Goal: Task Accomplishment & Management: Manage account settings

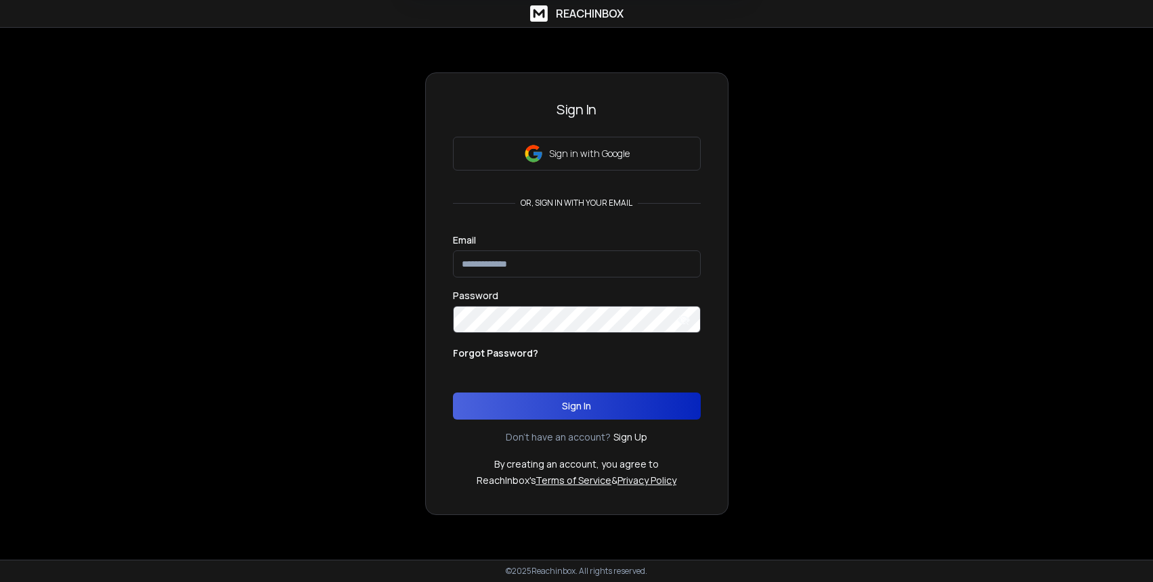
click at [632, 91] on button "Later" at bounding box center [619, 87] width 61 height 34
click at [568, 263] on input "email" at bounding box center [577, 263] width 248 height 27
type input "*"
type input "**********"
click at [688, 317] on icon at bounding box center [683, 320] width 12 height 12
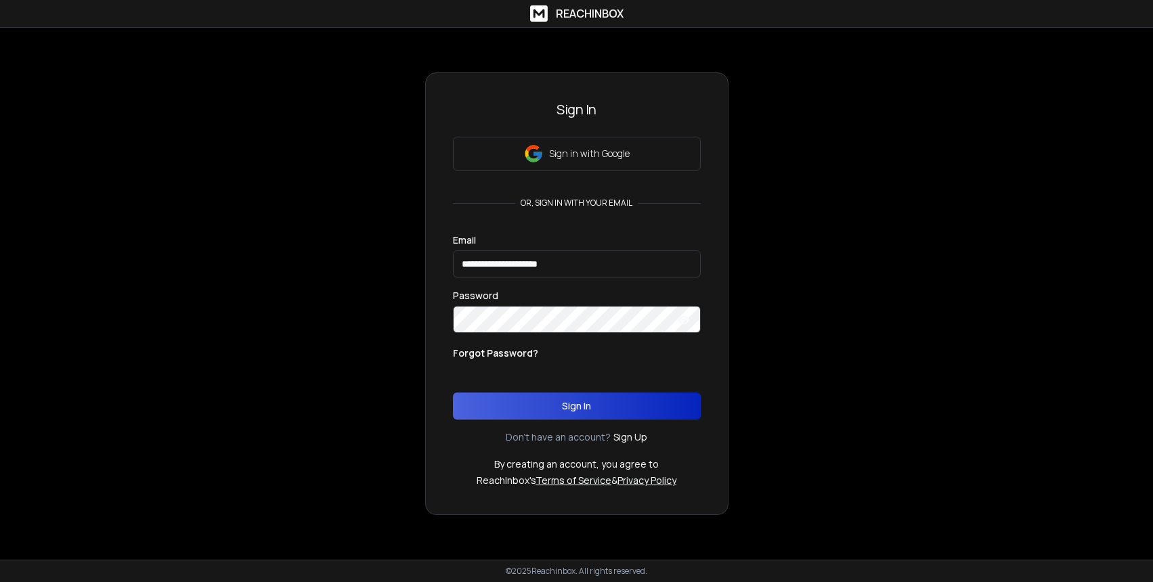
click at [453, 393] on button "Sign In" at bounding box center [577, 406] width 248 height 27
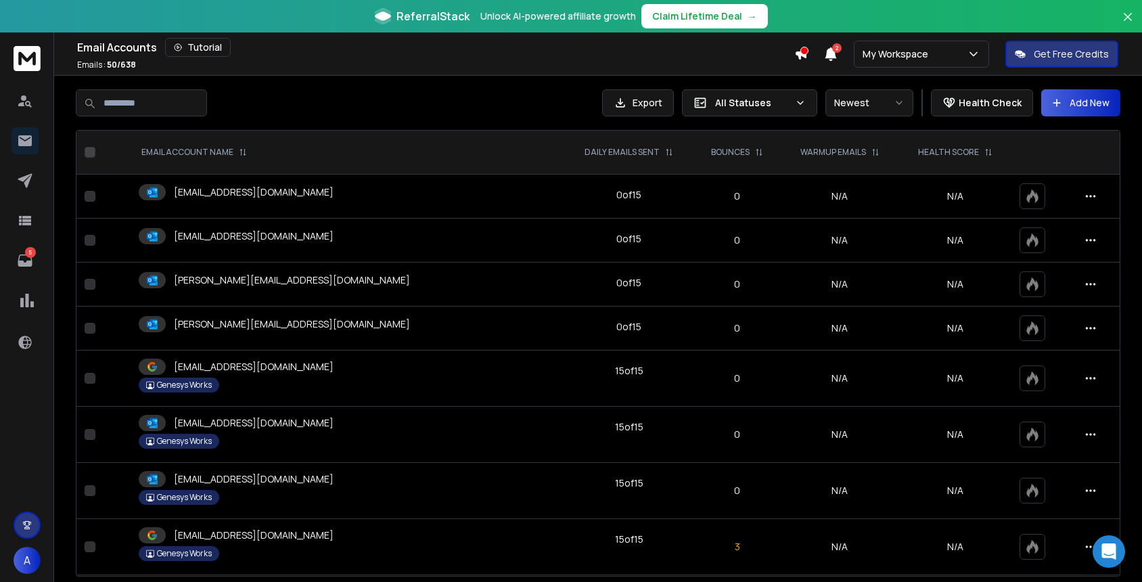
click at [453, 102] on div at bounding box center [335, 102] width 518 height 27
click at [891, 58] on p "My Workspace" at bounding box center [898, 54] width 71 height 14
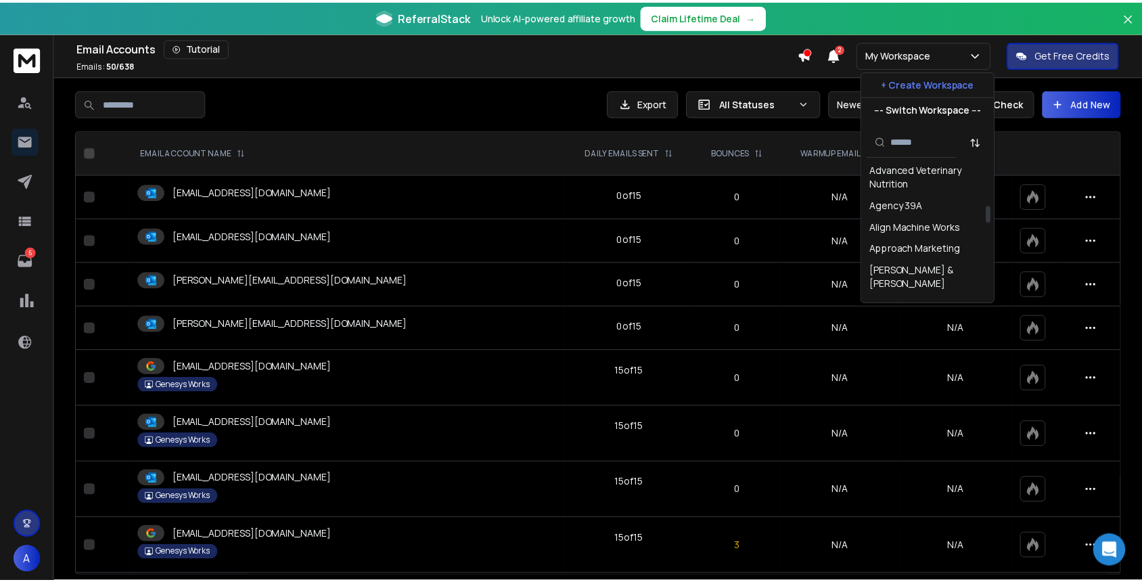
scroll to position [958, 0]
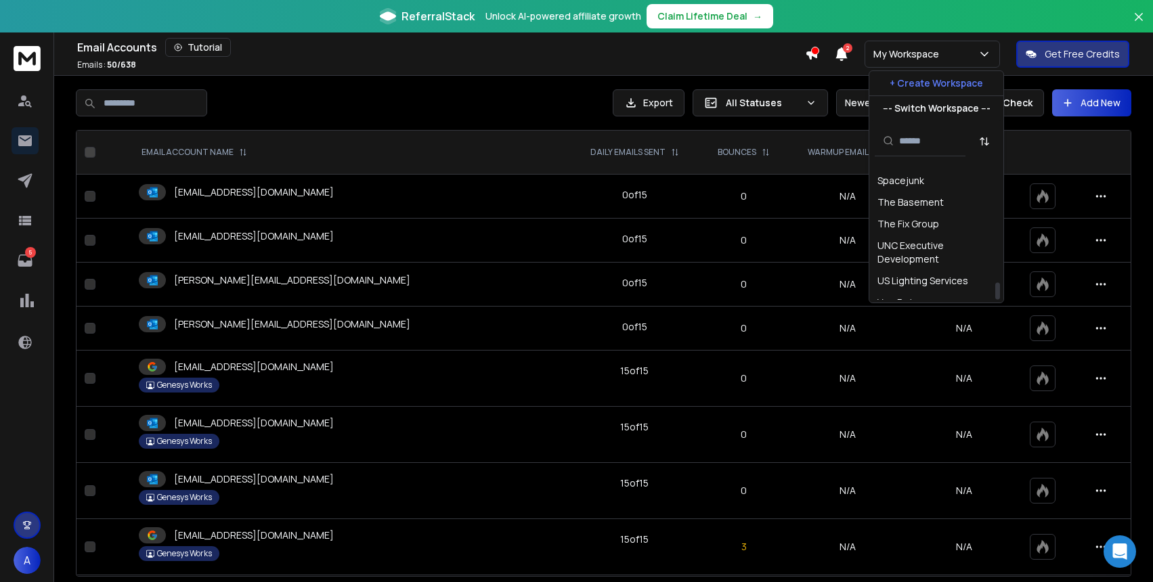
drag, startPoint x: 996, startPoint y: 179, endPoint x: 994, endPoint y: 327, distance: 147.5
click at [995, 299] on div at bounding box center [997, 290] width 5 height 17
click at [920, 292] on div "VeraData" at bounding box center [936, 303] width 129 height 22
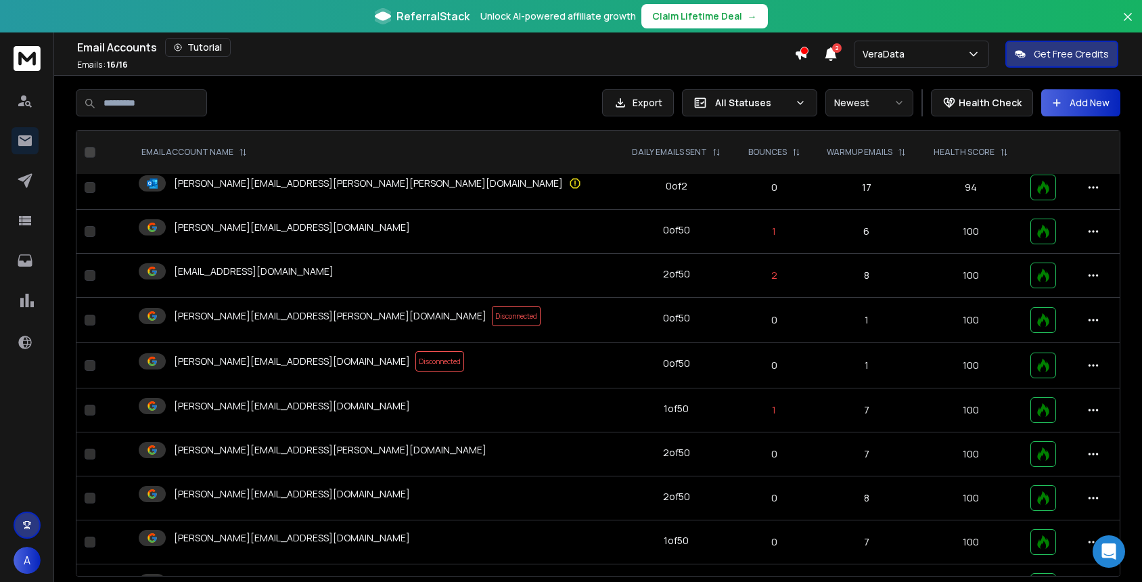
scroll to position [229, 0]
click at [265, 361] on p "todd@veradatamail.com" at bounding box center [292, 361] width 236 height 14
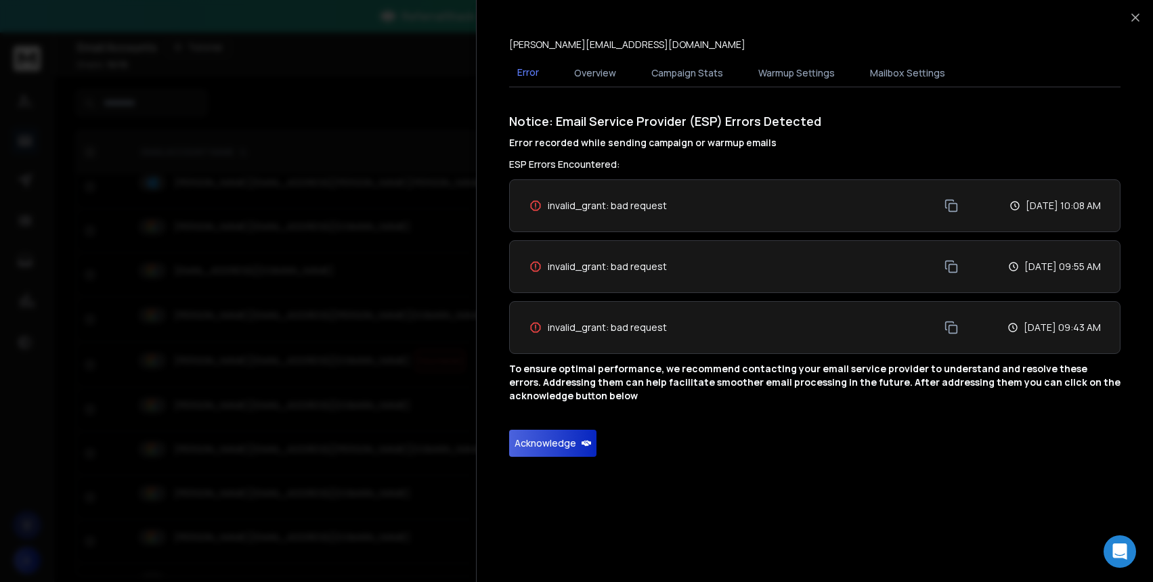
click at [577, 444] on button "Acknowledge" at bounding box center [552, 443] width 87 height 27
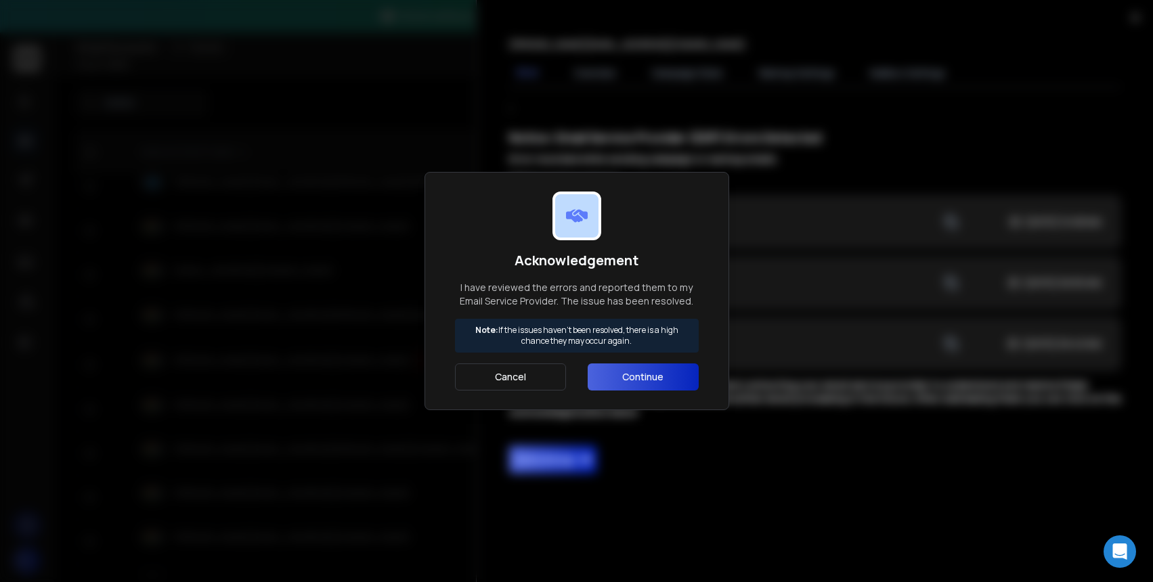
click at [631, 384] on button "Continue" at bounding box center [642, 376] width 110 height 27
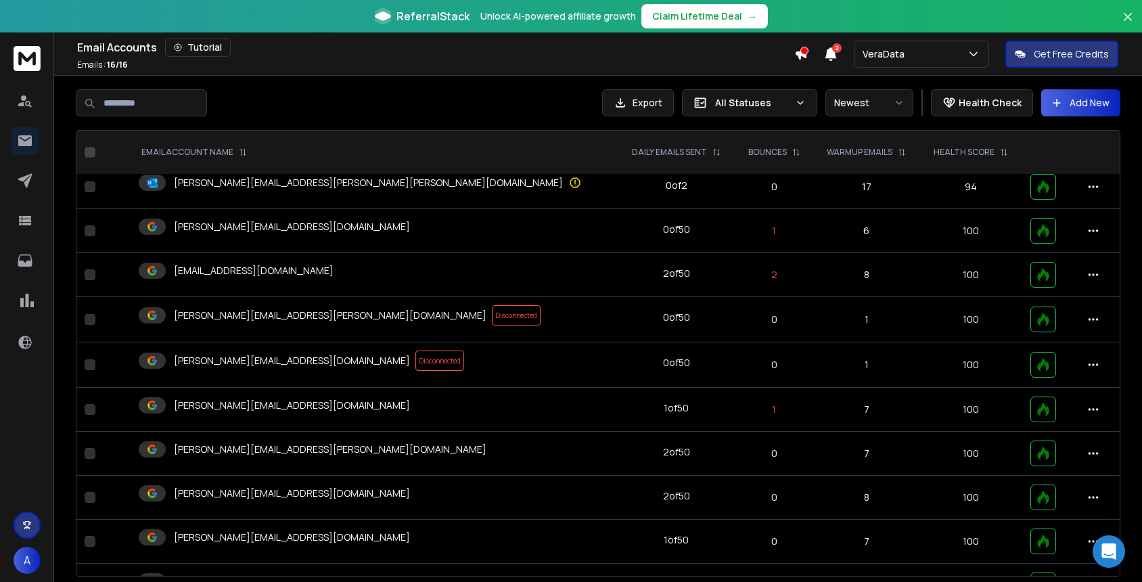
click at [299, 317] on p "todd.schulte@veradatamail.com" at bounding box center [330, 316] width 313 height 14
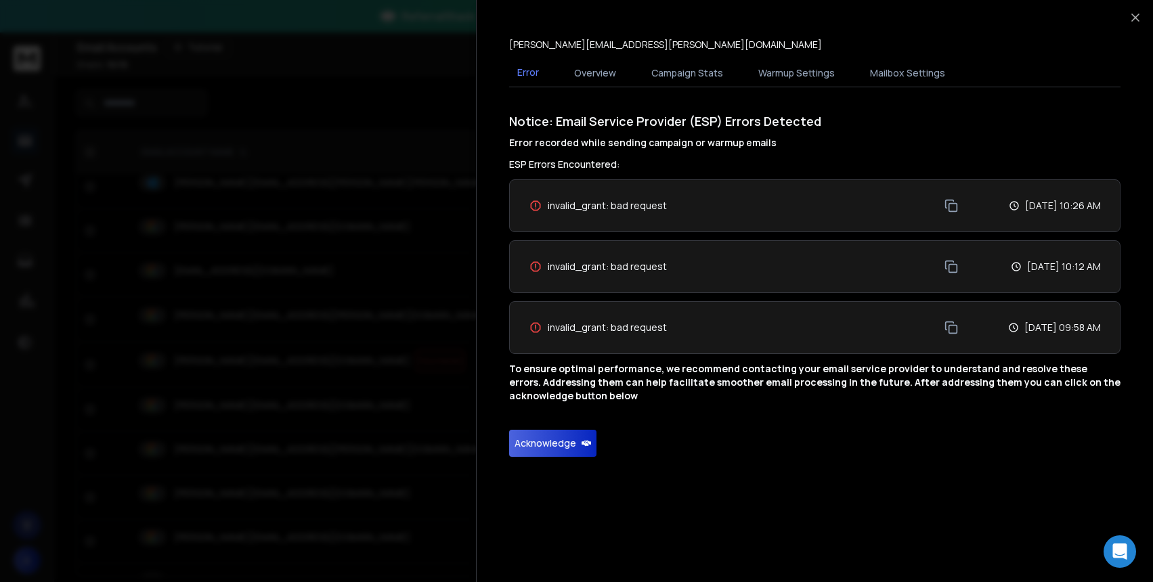
click at [518, 436] on button "Acknowledge" at bounding box center [552, 443] width 87 height 27
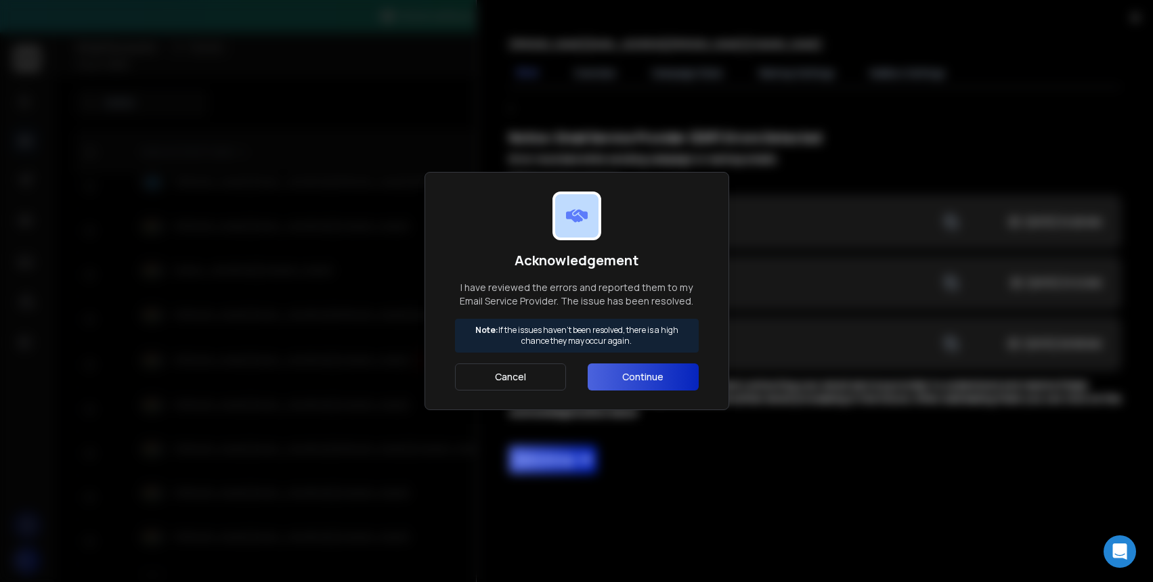
click at [676, 380] on button "Continue" at bounding box center [642, 376] width 110 height 27
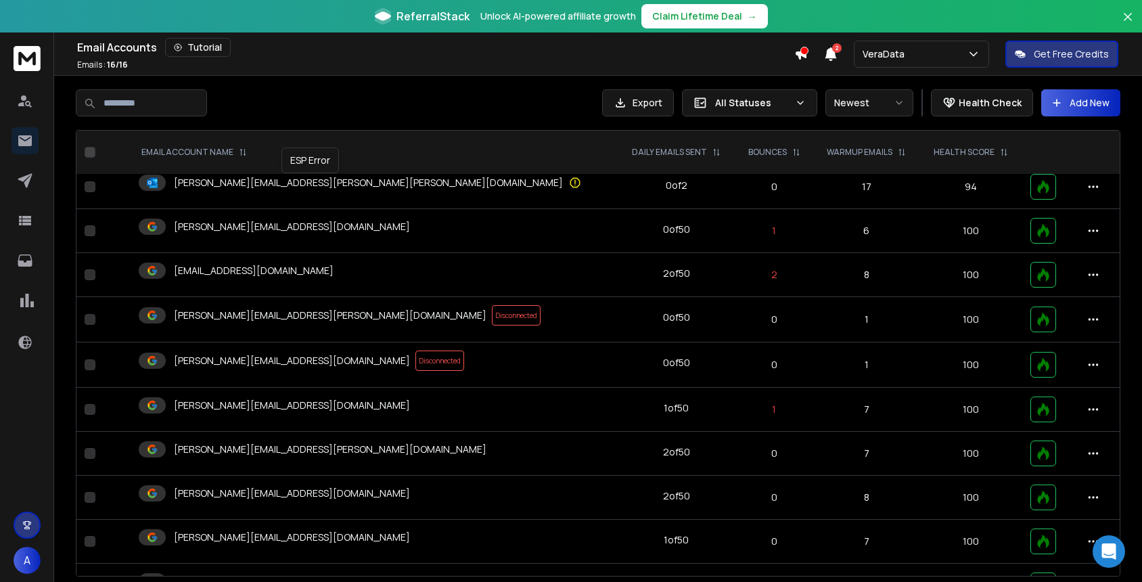
click at [568, 181] on icon at bounding box center [575, 183] width 14 height 14
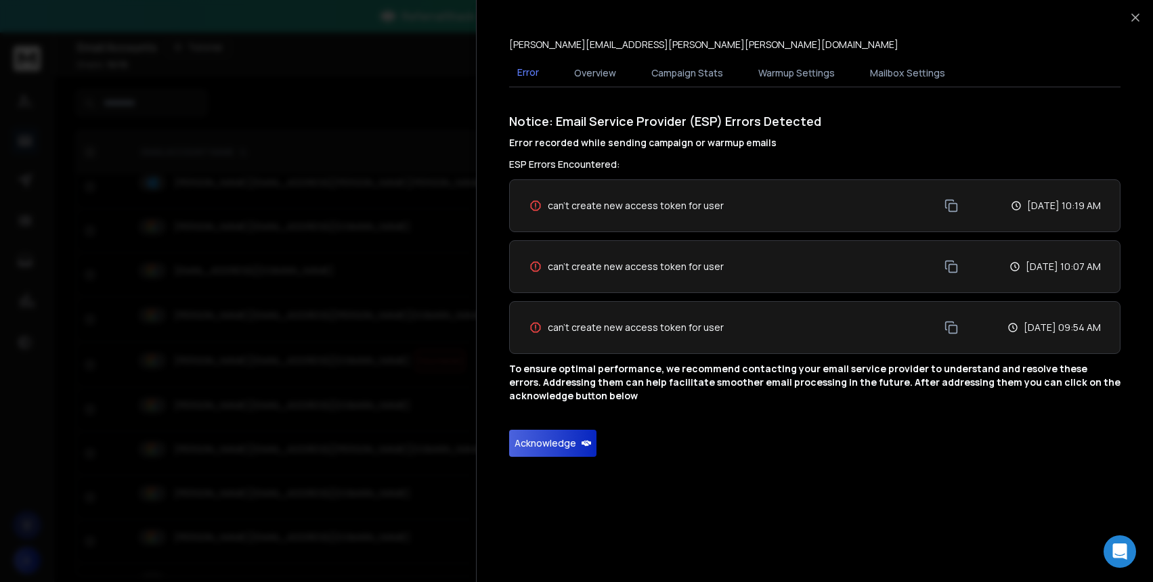
click at [567, 441] on button "Acknowledge" at bounding box center [552, 443] width 87 height 27
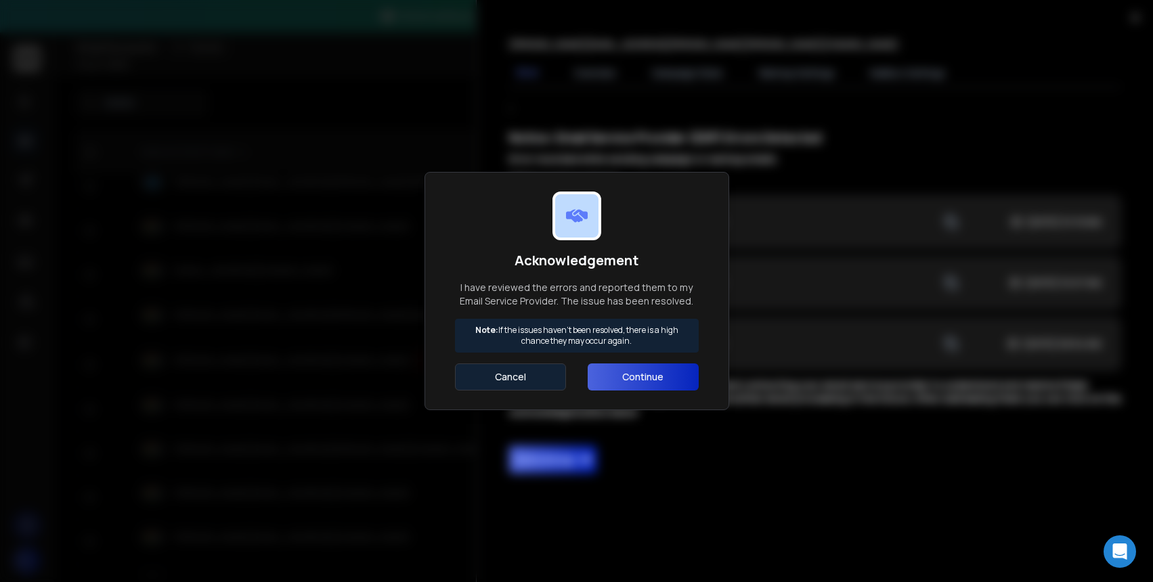
click at [539, 373] on button "Cancel" at bounding box center [511, 376] width 112 height 27
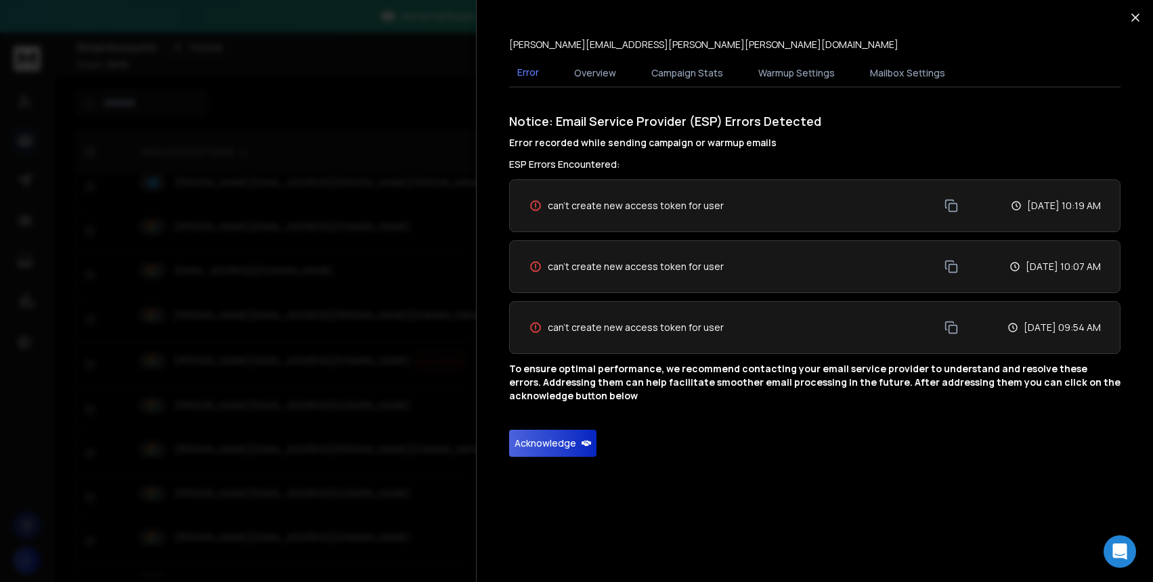
click at [1132, 14] on icon "button" at bounding box center [1135, 18] width 14 height 14
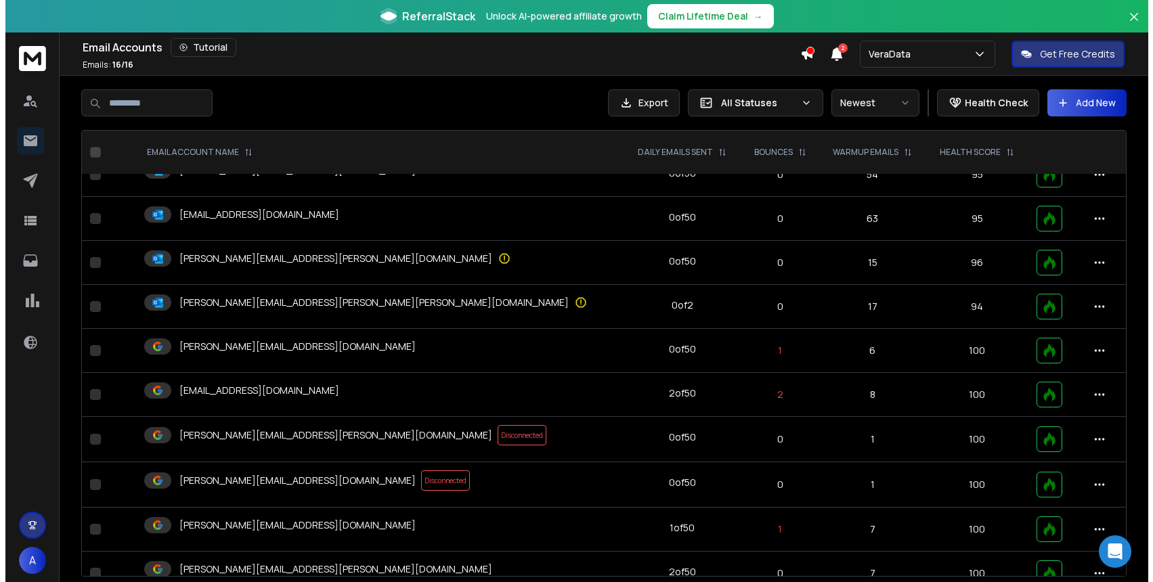
scroll to position [0, 0]
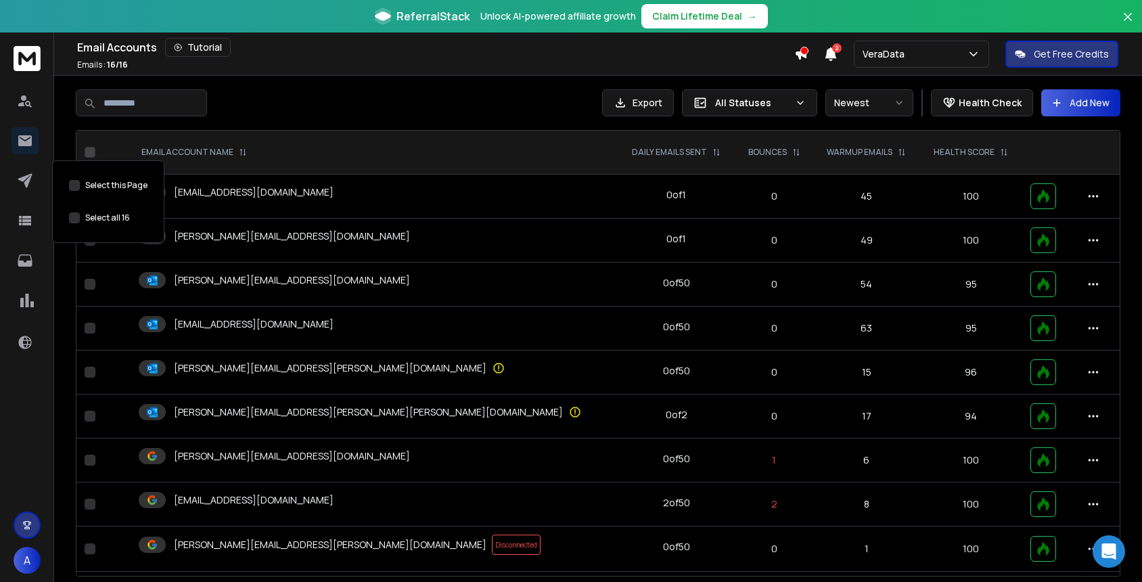
click at [74, 217] on button "Select this Page" at bounding box center [74, 218] width 11 height 11
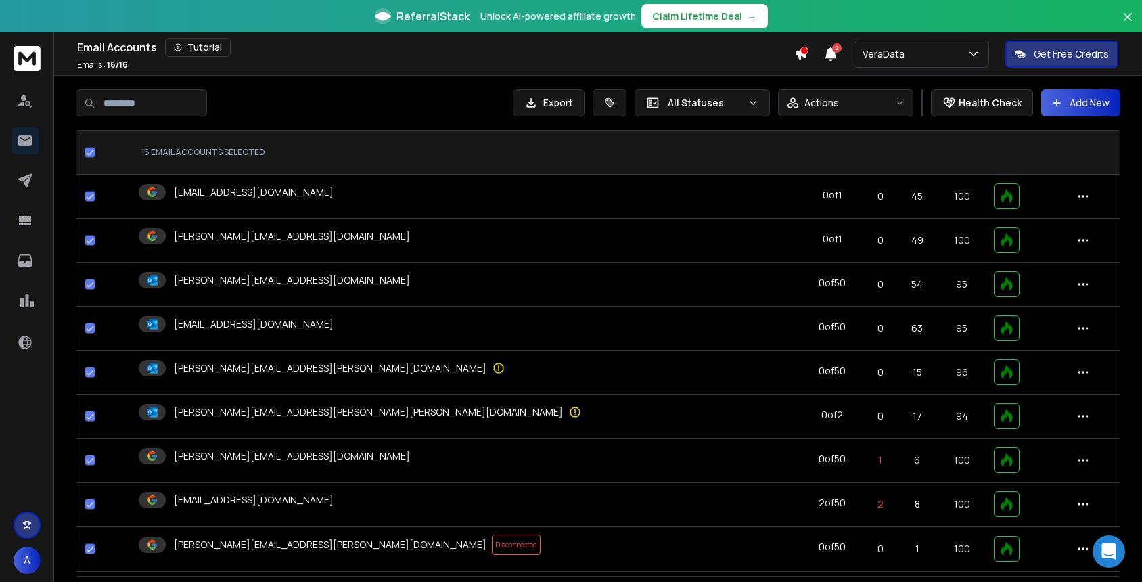
click at [726, 109] on p "All Statuses" at bounding box center [705, 103] width 74 height 14
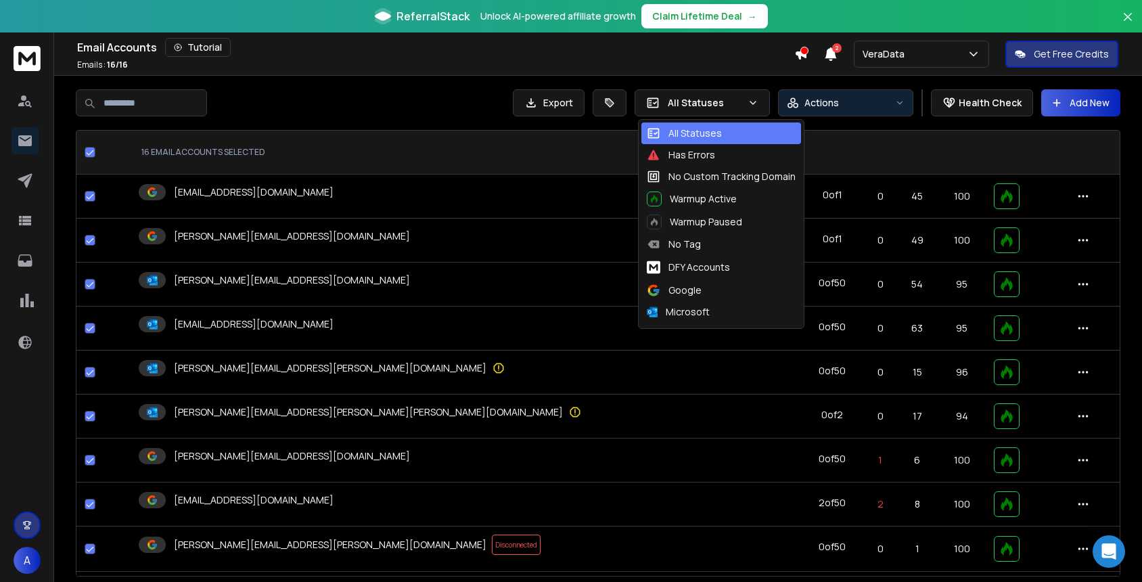
click at [830, 110] on button "Actions" at bounding box center [845, 102] width 135 height 27
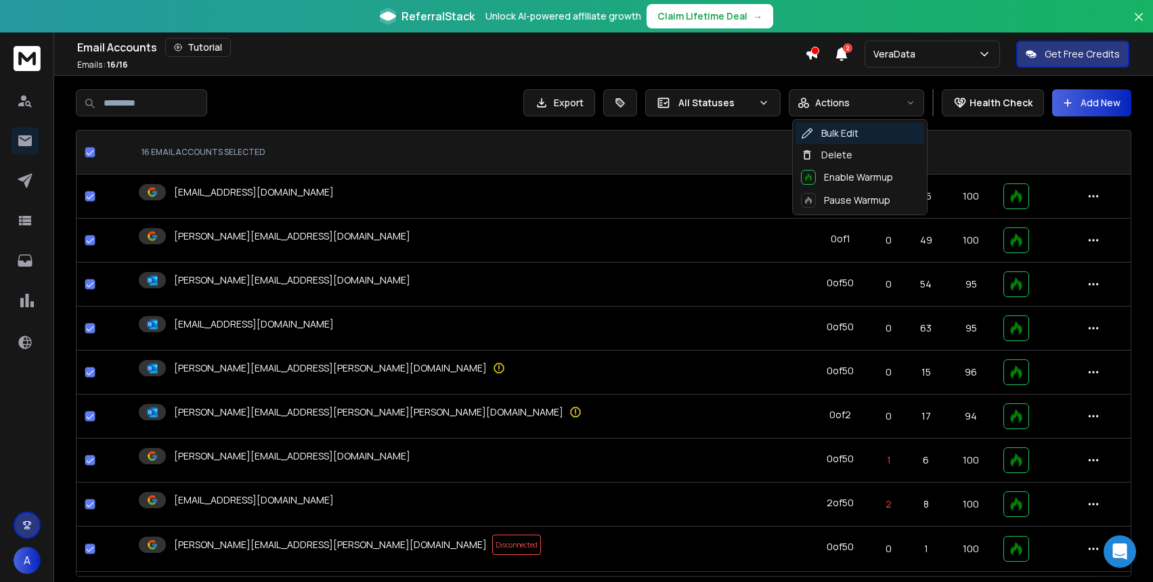
click at [862, 139] on div "Bulk Edit" at bounding box center [859, 133] width 129 height 22
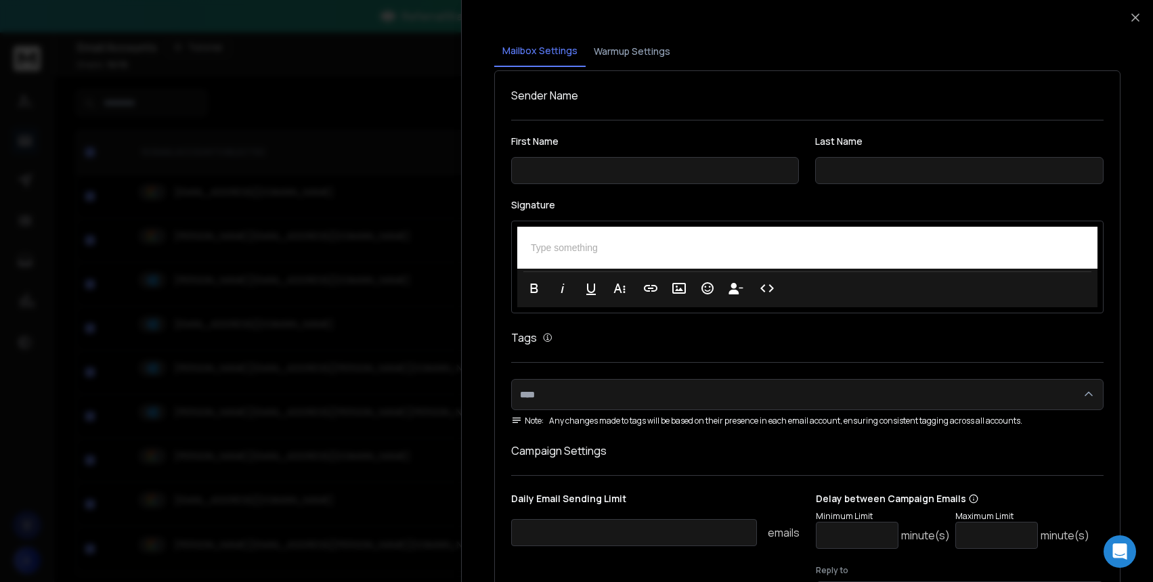
click at [642, 526] on input "number" at bounding box center [633, 532] width 245 height 27
type input "**"
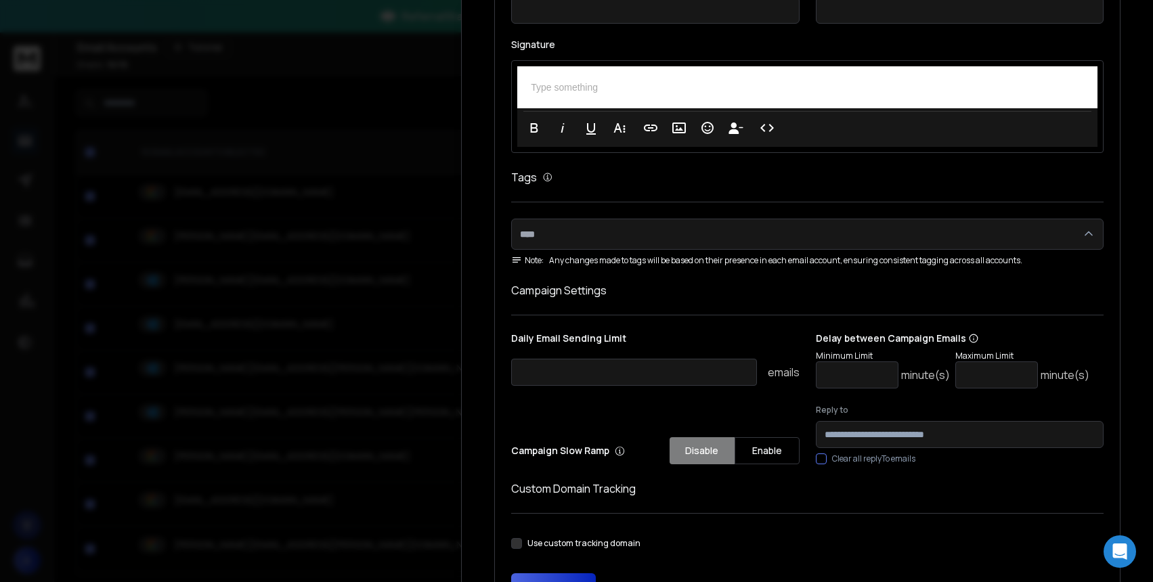
scroll to position [233, 0]
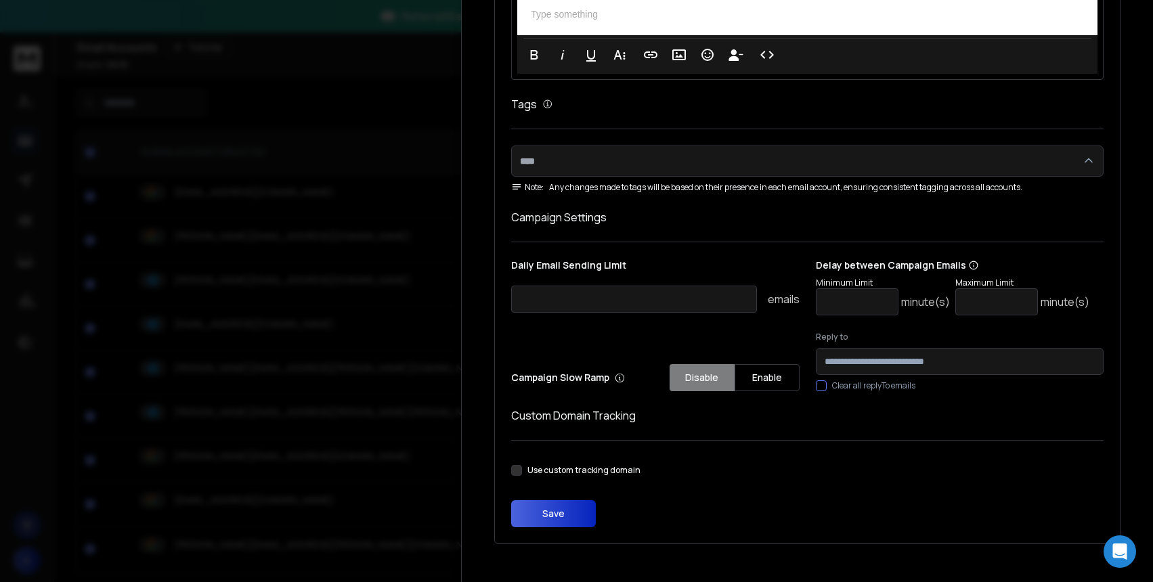
click at [550, 512] on button "Save" at bounding box center [553, 513] width 85 height 27
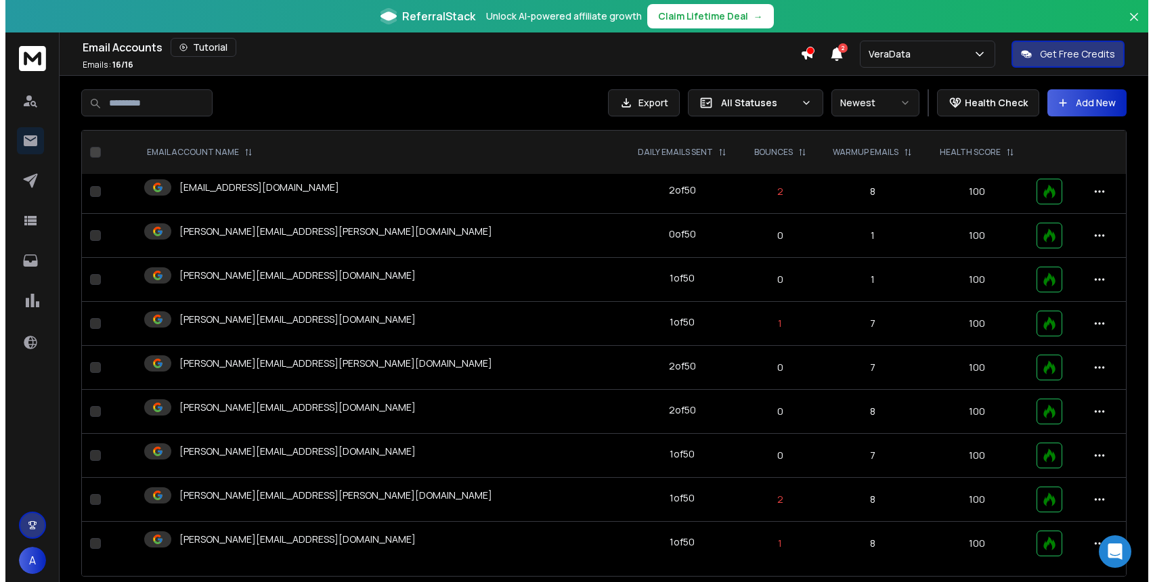
scroll to position [0, 0]
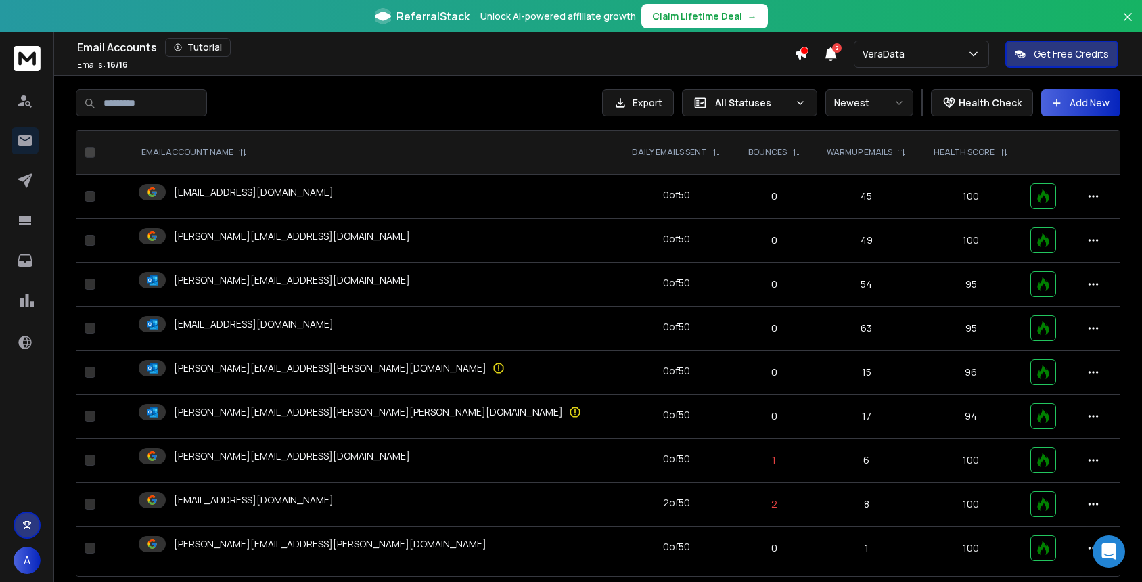
click at [241, 192] on p "mblack@veradata.live" at bounding box center [254, 192] width 160 height 14
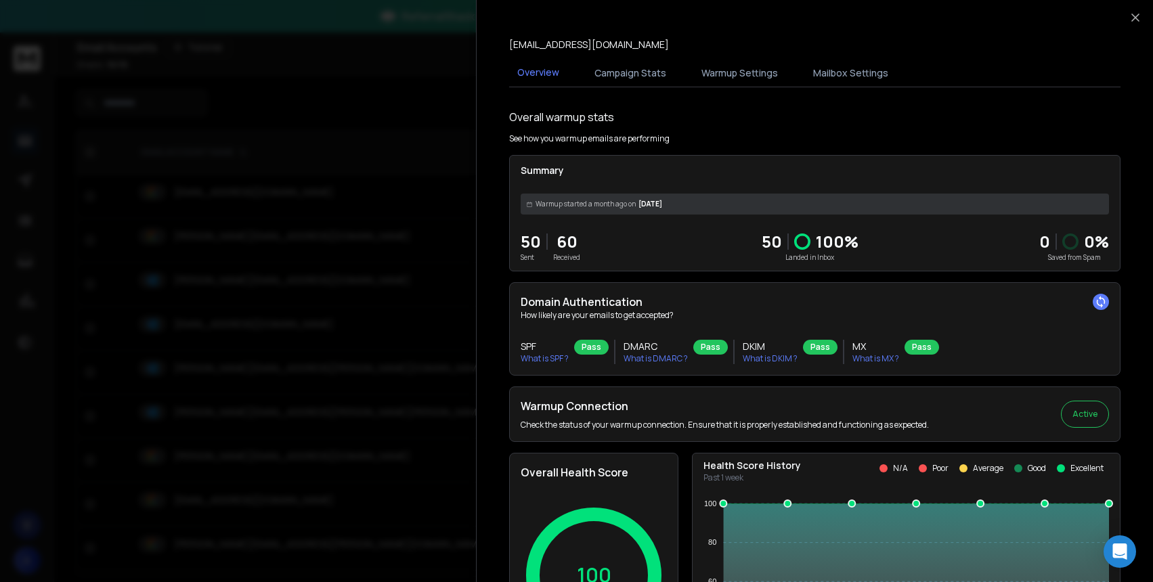
click at [853, 65] on button "Mailbox Settings" at bounding box center [850, 73] width 91 height 30
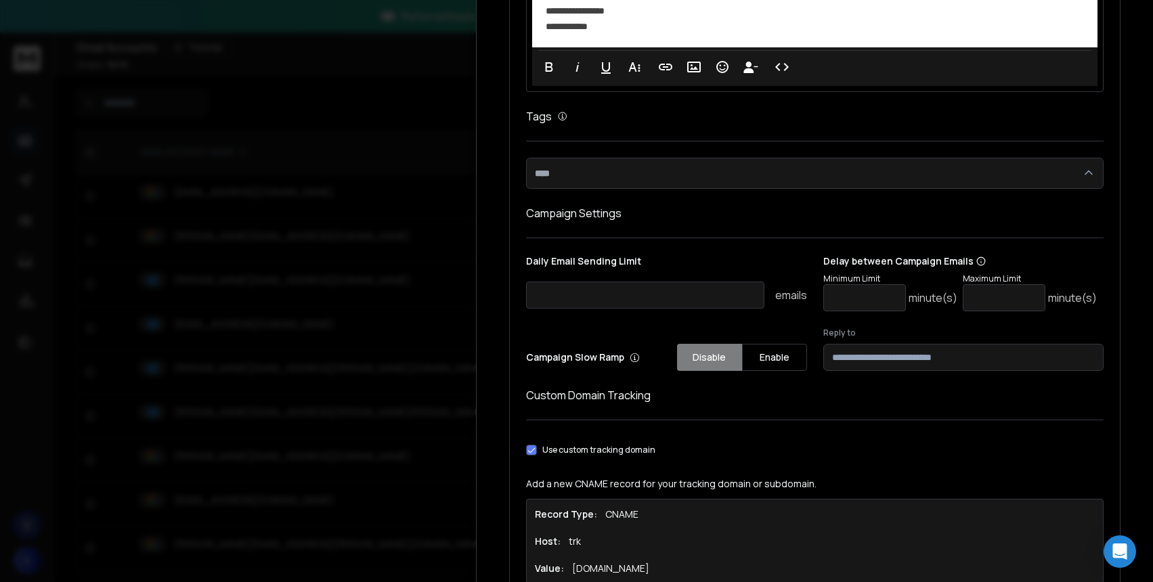
scroll to position [275, 0]
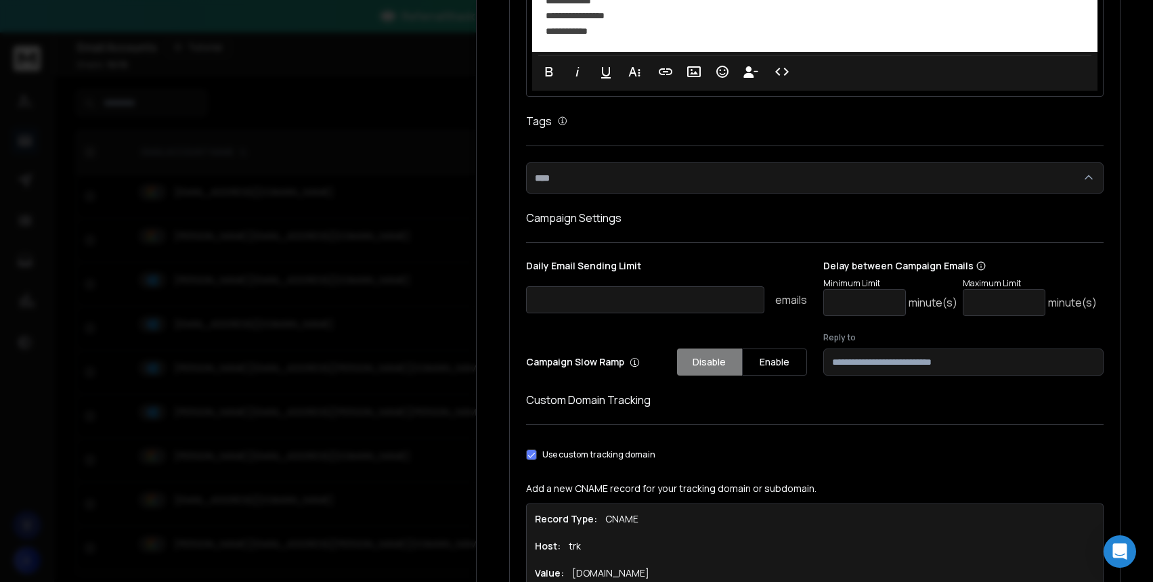
click at [401, 120] on div at bounding box center [576, 291] width 1153 height 582
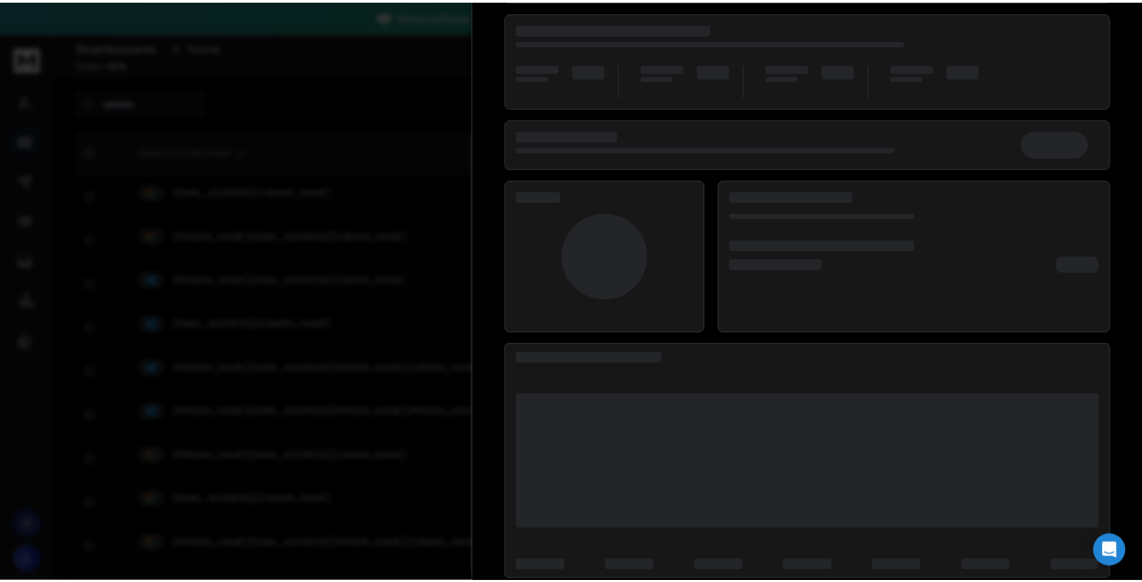
scroll to position [121, 0]
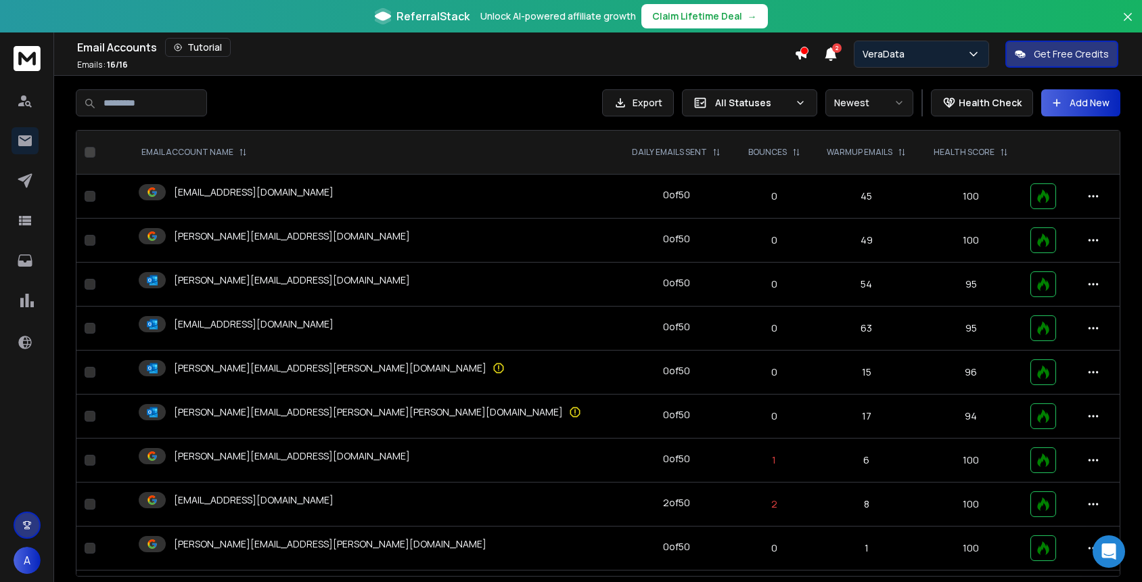
click at [909, 52] on p "VeraData" at bounding box center [886, 54] width 47 height 14
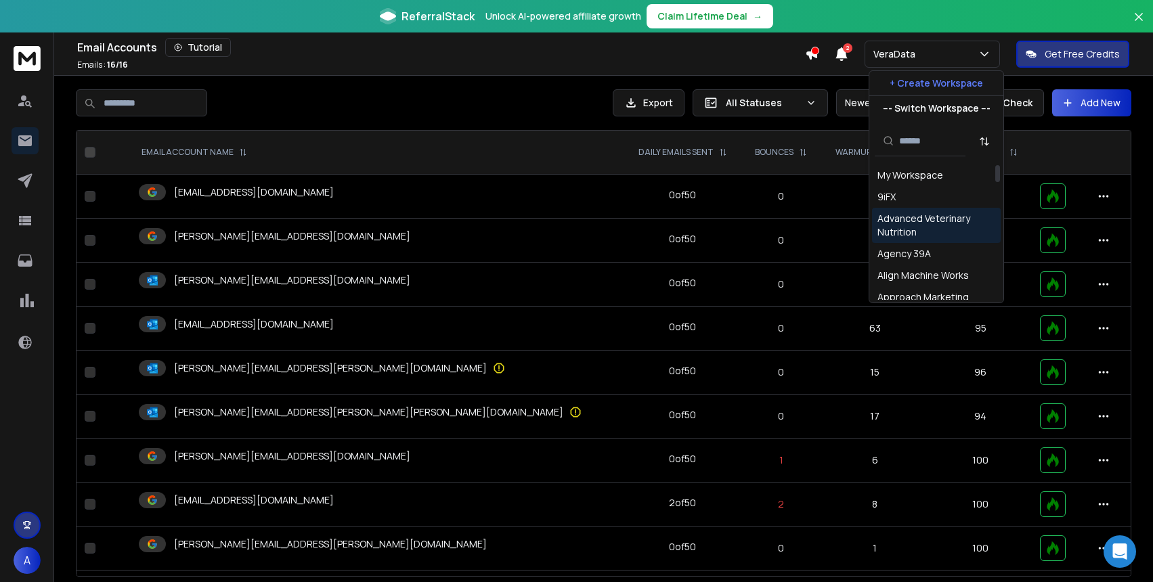
click at [952, 216] on div "Advanced Veterinary Nutrition" at bounding box center [936, 225] width 118 height 27
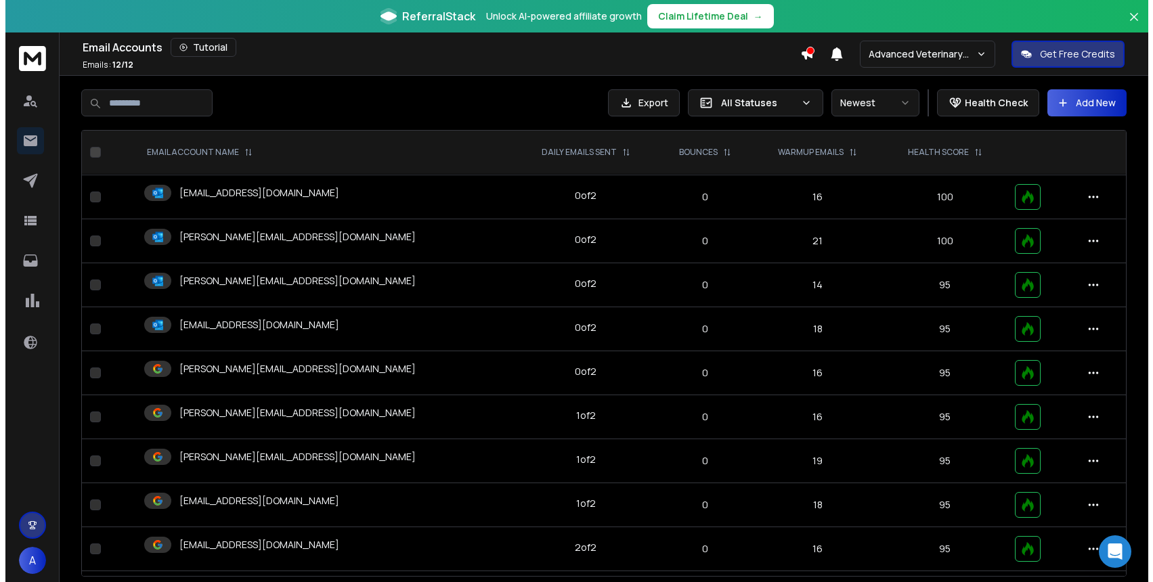
scroll to position [137, 0]
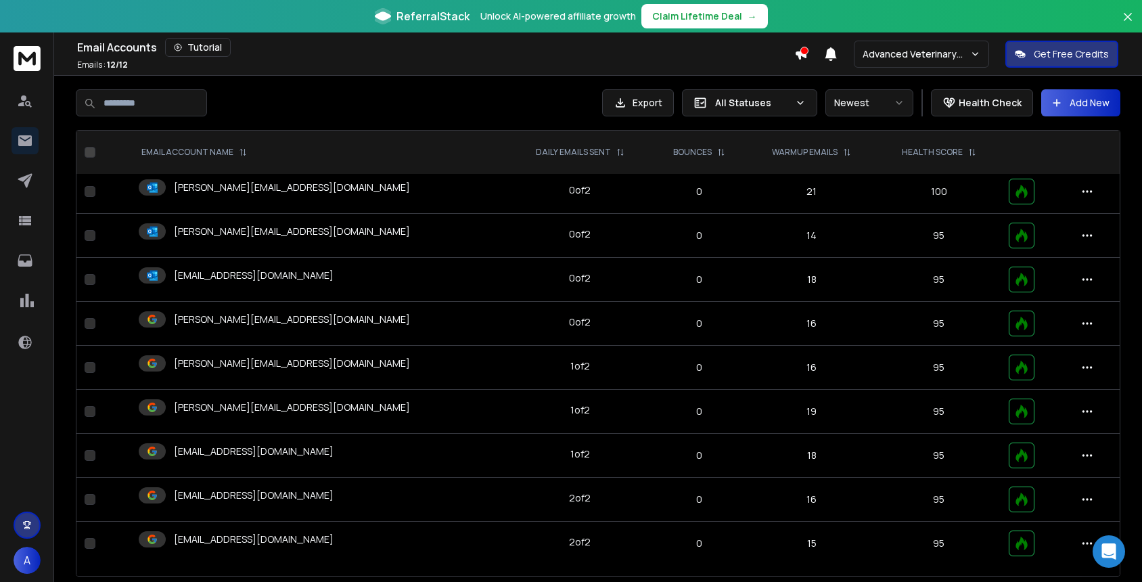
click at [311, 409] on p "[PERSON_NAME][EMAIL_ADDRESS][DOMAIN_NAME]" at bounding box center [292, 408] width 236 height 14
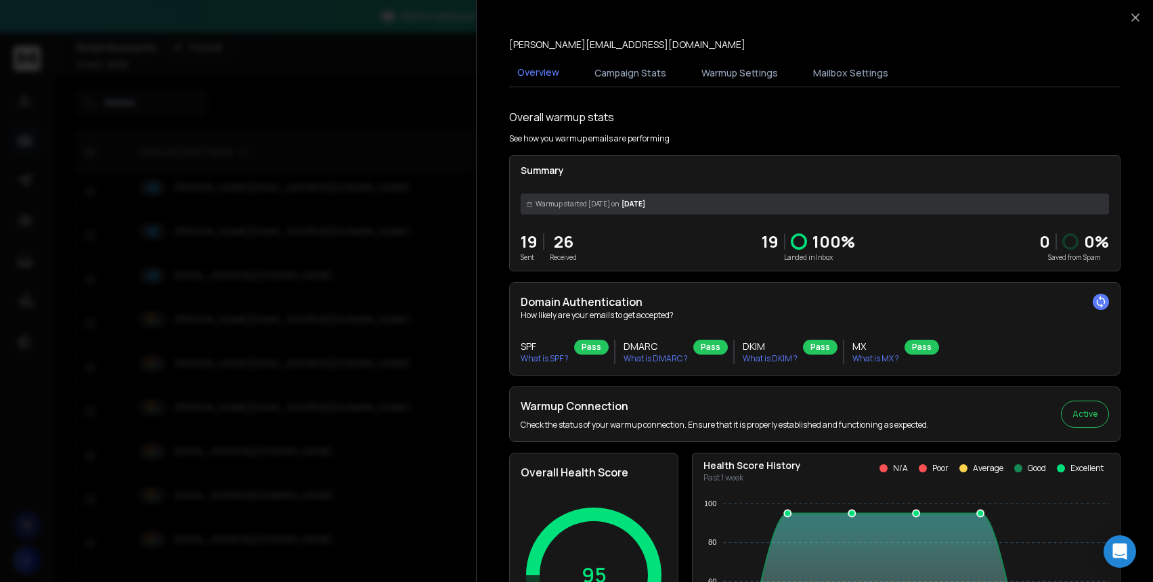
click at [864, 62] on button "Mailbox Settings" at bounding box center [850, 73] width 91 height 30
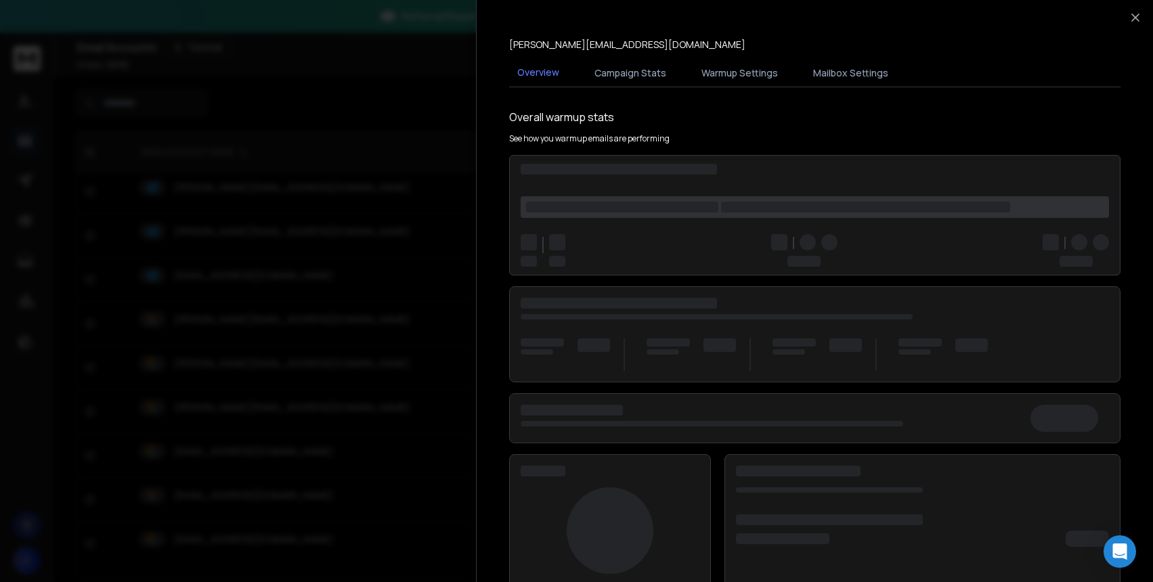
click at [383, 196] on div at bounding box center [576, 291] width 1153 height 582
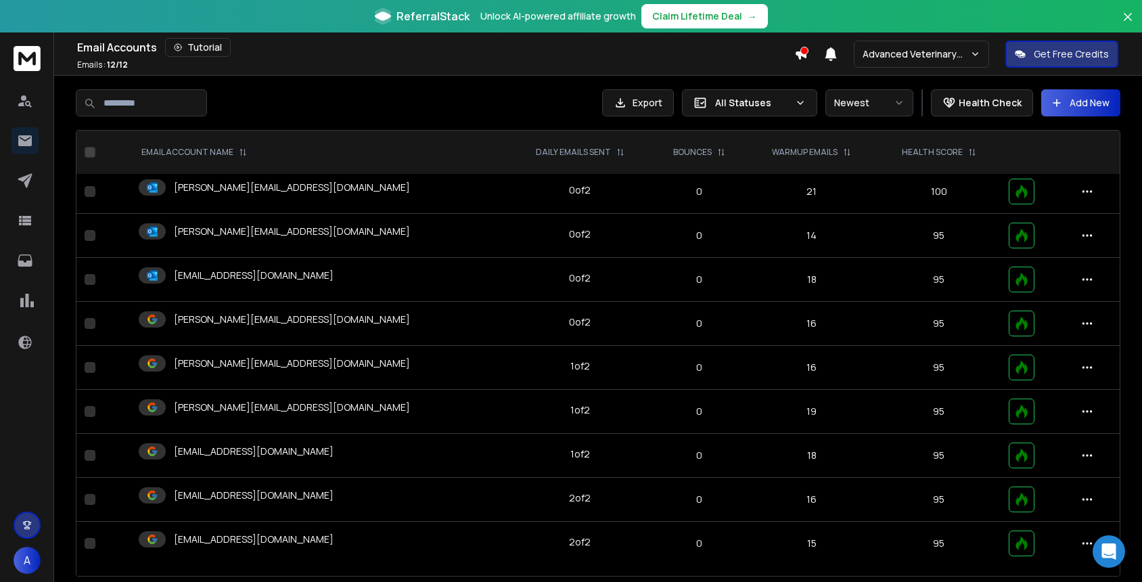
click at [330, 181] on p "[PERSON_NAME][EMAIL_ADDRESS][DOMAIN_NAME]" at bounding box center [292, 188] width 236 height 14
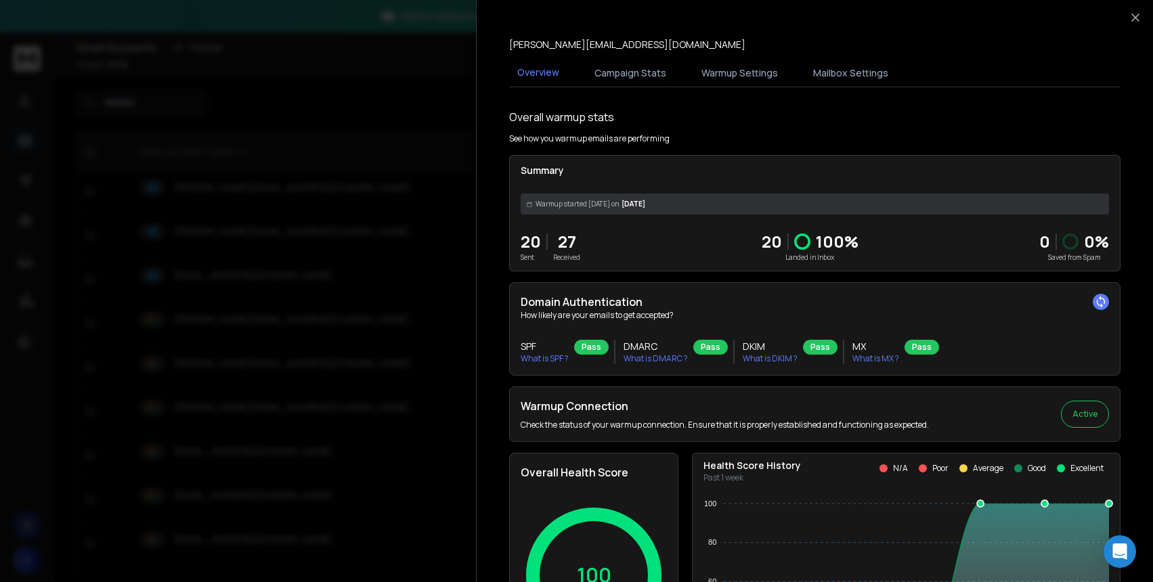
click at [841, 72] on button "Mailbox Settings" at bounding box center [850, 73] width 91 height 30
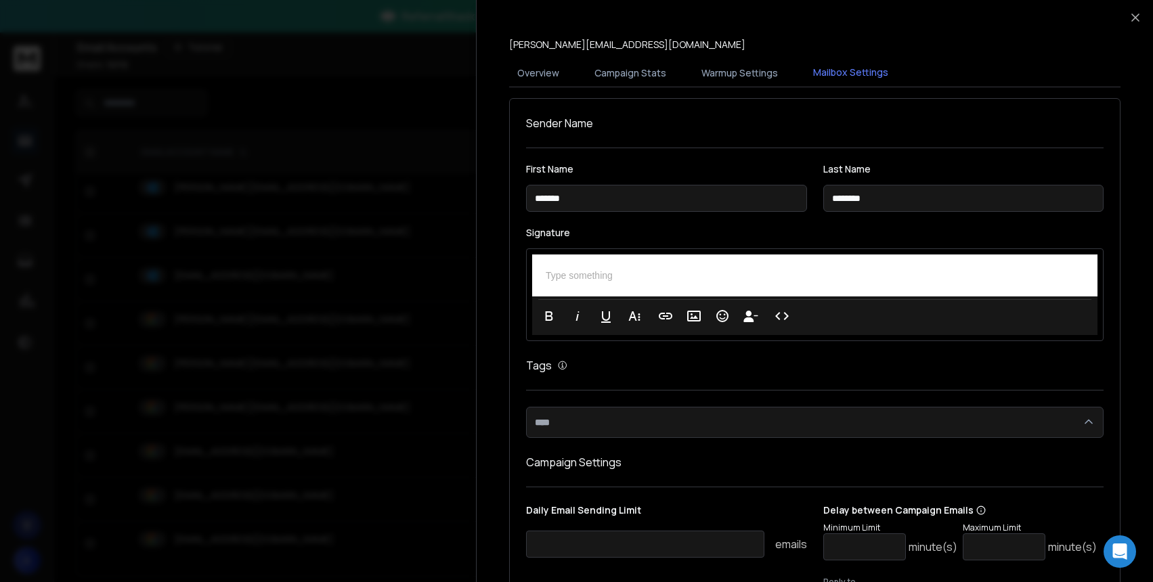
click at [252, 118] on div at bounding box center [576, 291] width 1153 height 582
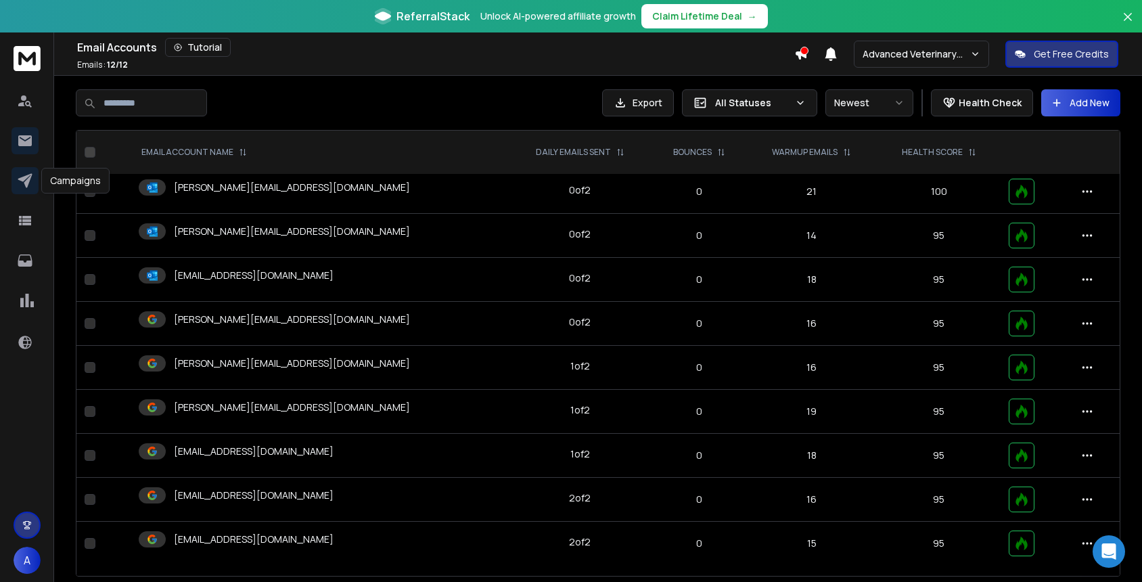
click at [22, 179] on icon at bounding box center [25, 181] width 14 height 14
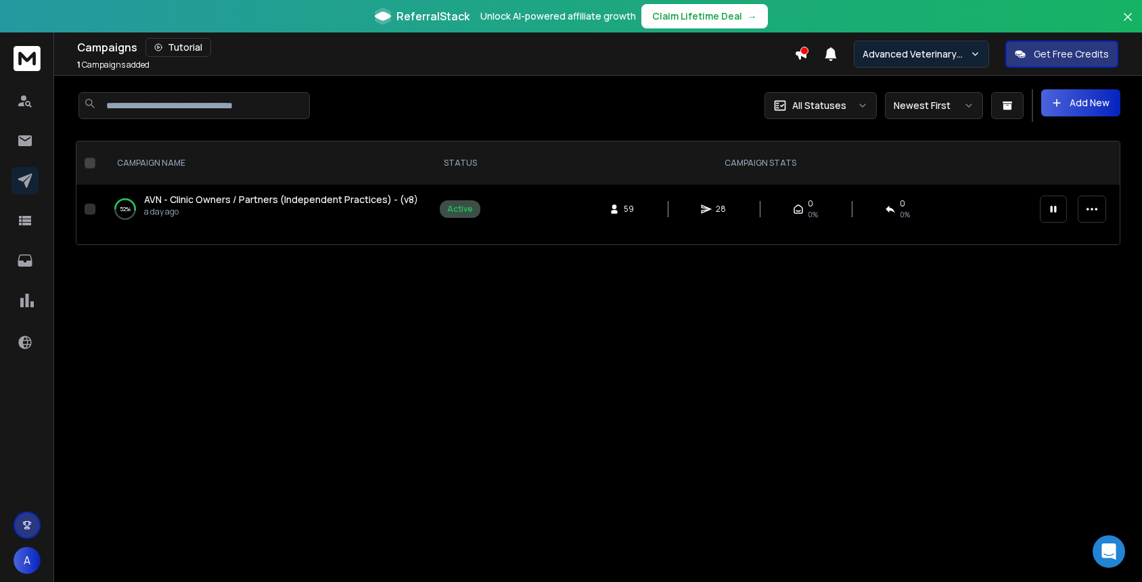
click at [968, 58] on p "Advanced Veterinary Nutrition" at bounding box center [917, 54] width 108 height 14
